Goal: Information Seeking & Learning: Learn about a topic

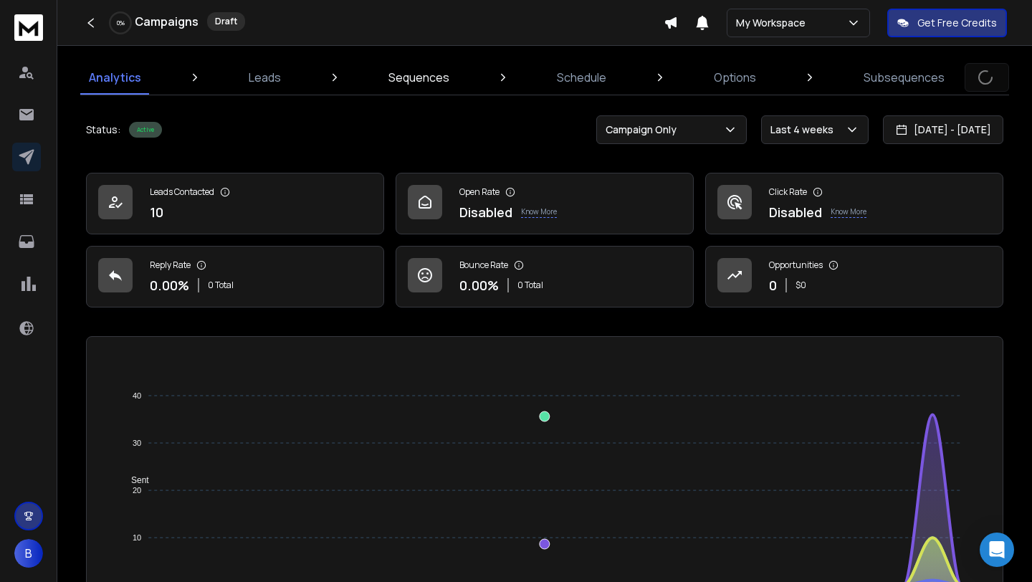
click at [426, 75] on p "Sequences" at bounding box center [418, 77] width 61 height 17
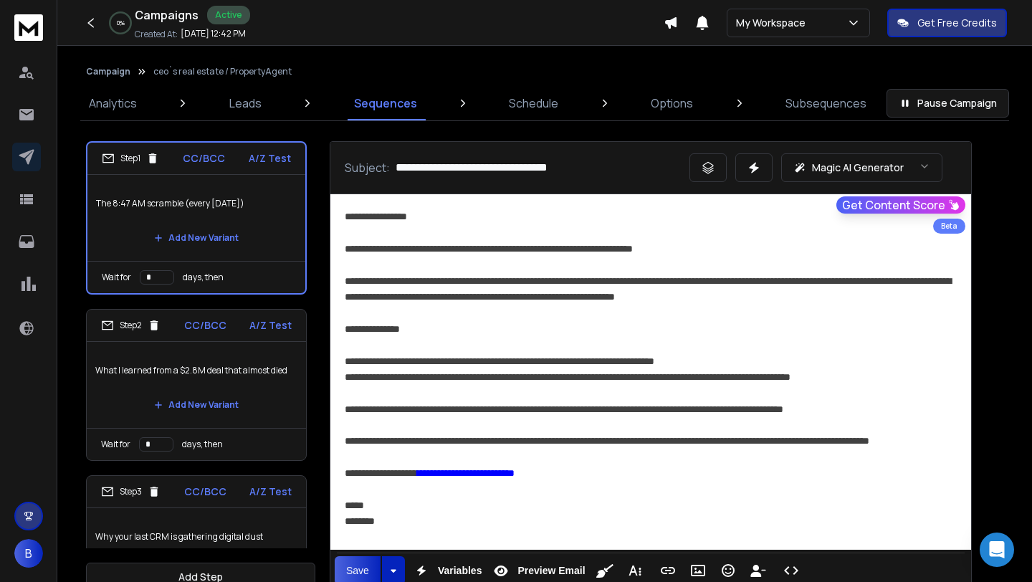
click at [283, 371] on p "What I learned from a $2.8M deal that almost died" at bounding box center [196, 370] width 202 height 40
type input "**********"
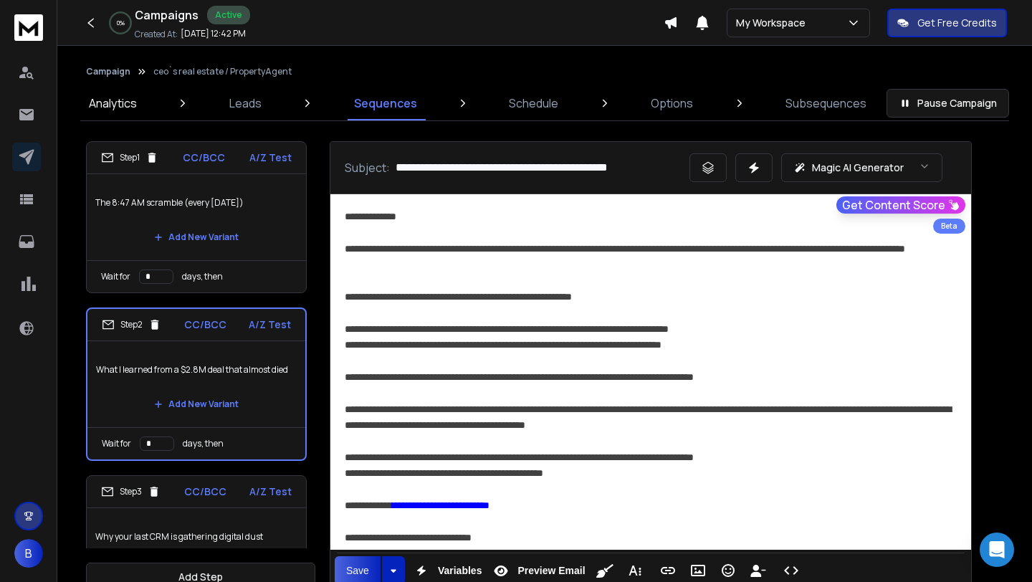
click at [118, 103] on p "Analytics" at bounding box center [113, 103] width 48 height 17
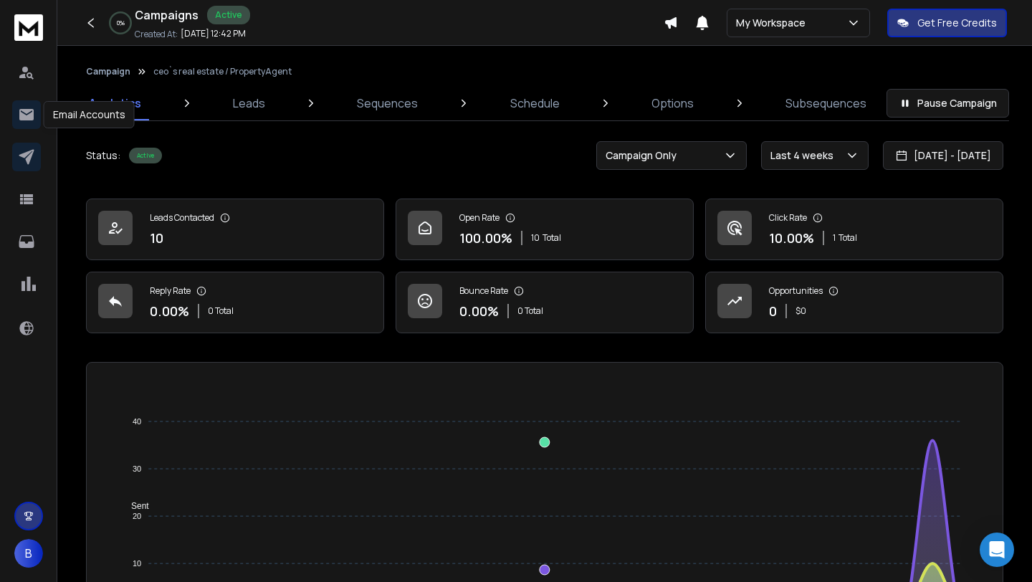
click at [30, 120] on icon at bounding box center [26, 114] width 14 height 11
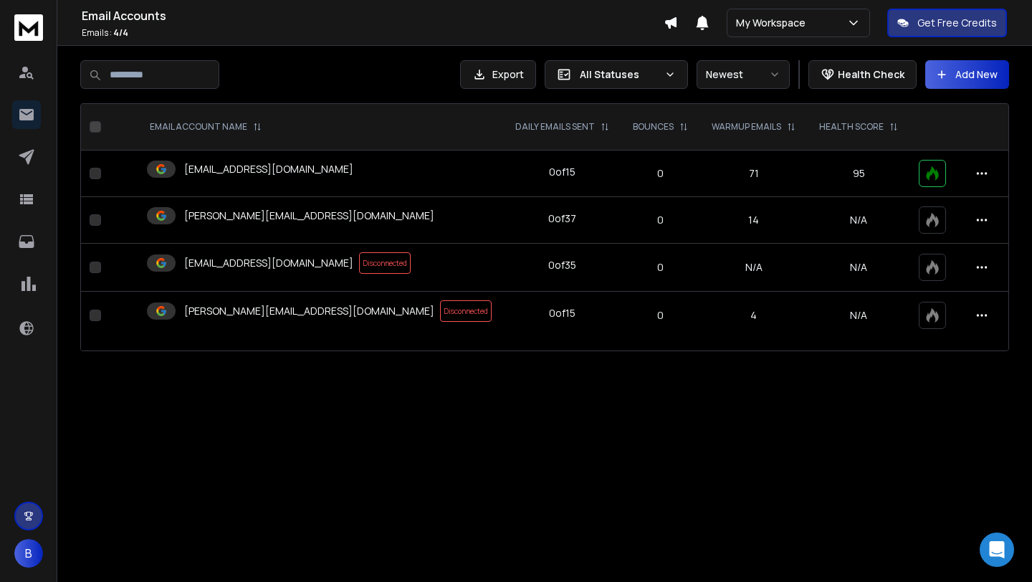
click at [376, 173] on div "[EMAIL_ADDRESS][DOMAIN_NAME]" at bounding box center [321, 169] width 348 height 17
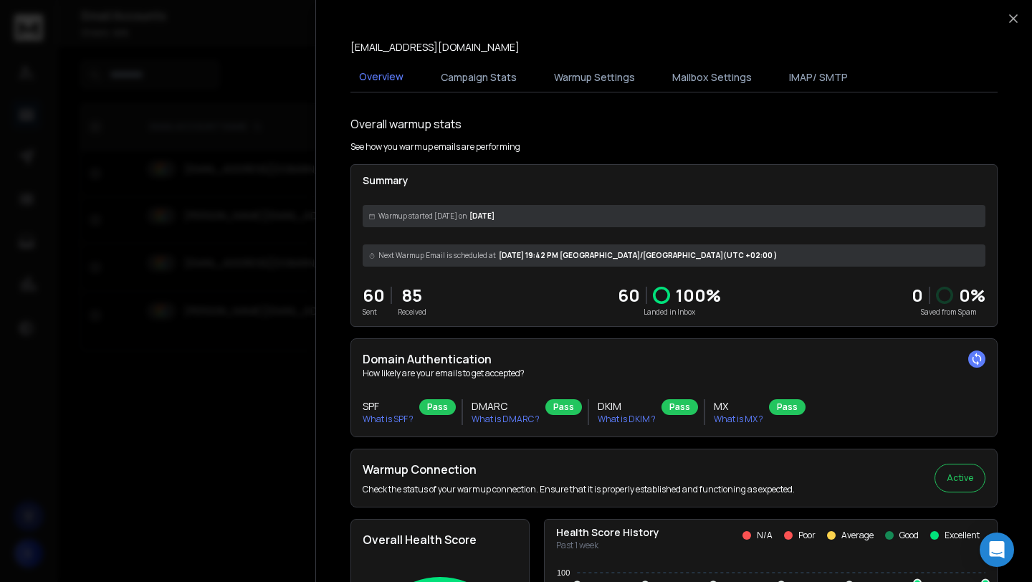
click at [605, 80] on button "Warmup Settings" at bounding box center [594, 78] width 98 height 32
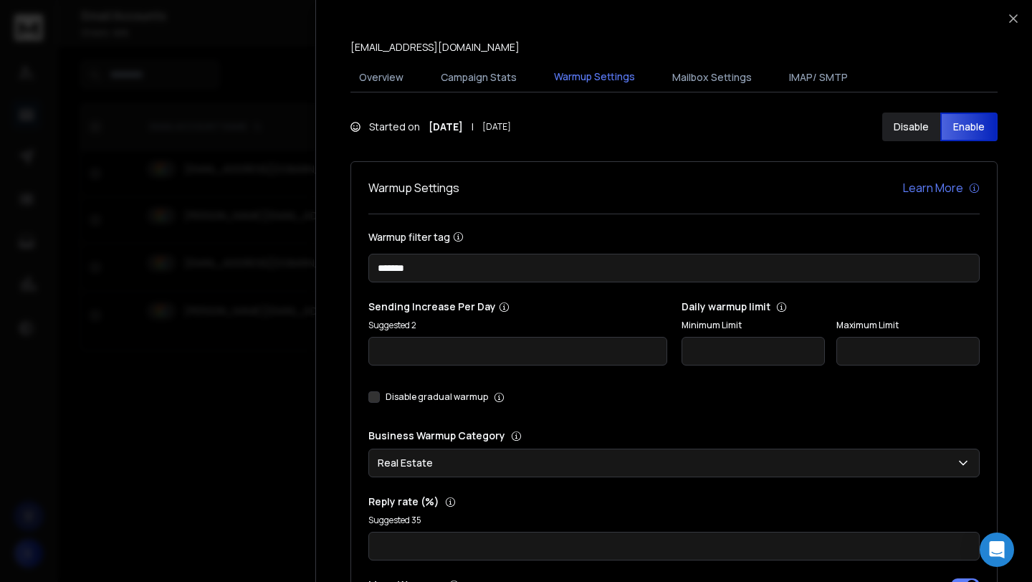
click at [375, 84] on button "Overview" at bounding box center [381, 78] width 62 height 32
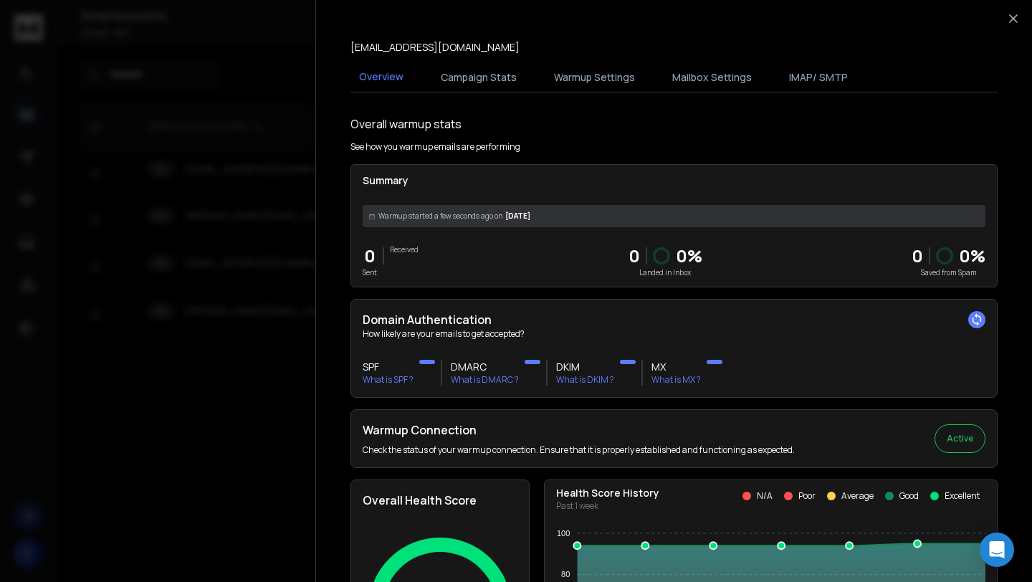
click at [295, 373] on div at bounding box center [516, 291] width 1032 height 582
